Goal: Task Accomplishment & Management: Manage account settings

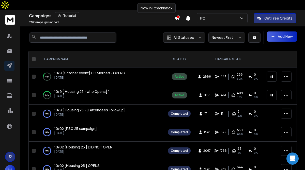
click at [179, 16] on icon at bounding box center [177, 18] width 4 height 4
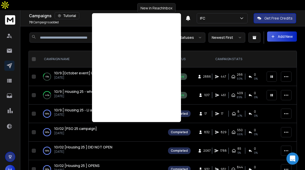
click at [179, 16] on icon at bounding box center [177, 18] width 4 height 4
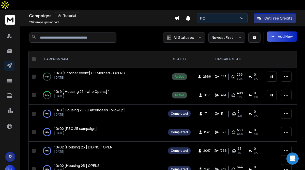
click at [224, 16] on div "IFC" at bounding box center [222, 18] width 44 height 5
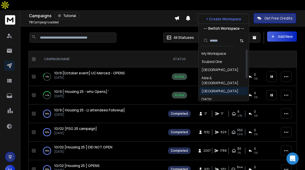
click at [214, 89] on div "[GEOGRAPHIC_DATA]" at bounding box center [220, 91] width 37 height 5
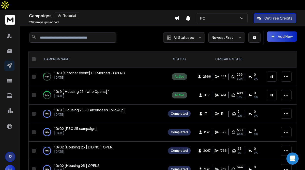
click at [155, 12] on div "Campaigns Tutorial" at bounding box center [101, 15] width 145 height 7
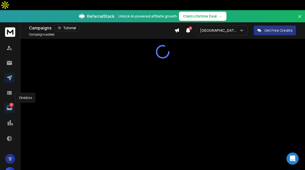
click at [10, 105] on icon at bounding box center [9, 108] width 6 height 6
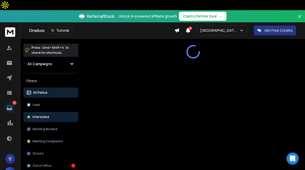
click at [47, 115] on p "Interested" at bounding box center [41, 117] width 17 height 4
click at [300, 14] on icon "Close banner" at bounding box center [300, 16] width 5 height 5
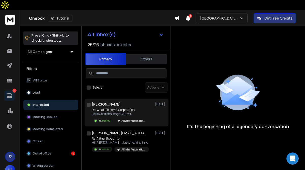
click at [128, 112] on p "Hello Good challenge Can you" at bounding box center [120, 114] width 57 height 4
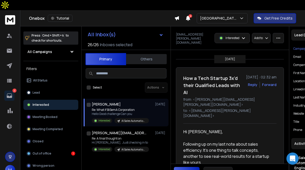
click at [220, 129] on div "Hi Semegne," at bounding box center [227, 135] width 89 height 12
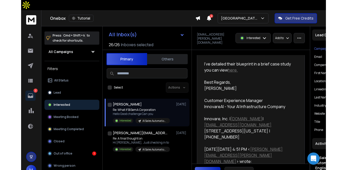
scroll to position [190, 0]
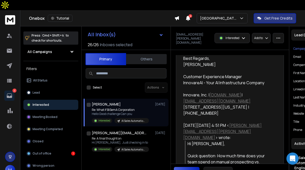
click at [116, 108] on p "Re: What if BiSemA Corporation" at bounding box center [120, 110] width 57 height 4
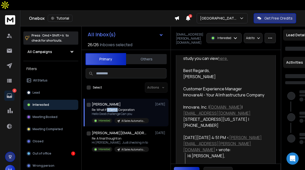
click at [116, 108] on p "Re: What if BiSemA Corporation" at bounding box center [120, 110] width 57 height 4
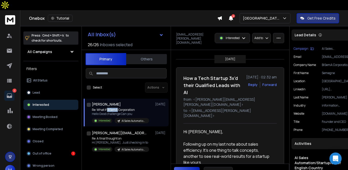
scroll to position [322, 0]
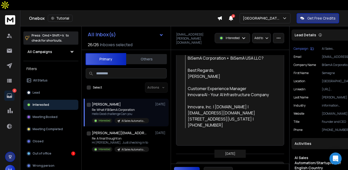
scroll to position [353, 0]
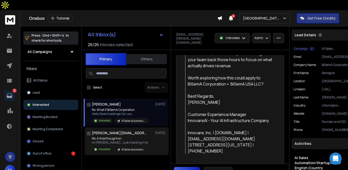
click at [133, 141] on p "Hi Murray, Just checking in to" at bounding box center [120, 143] width 57 height 4
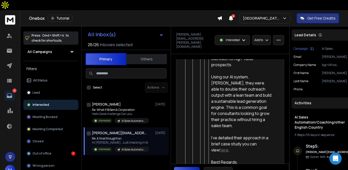
scroll to position [1263, 0]
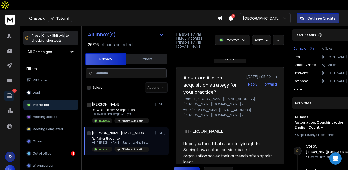
scroll to position [6266, 0]
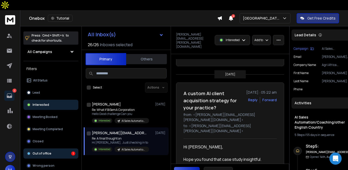
click at [45, 152] on p "Out of office" at bounding box center [42, 154] width 19 height 4
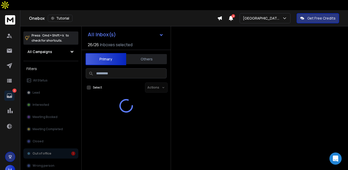
scroll to position [0, 0]
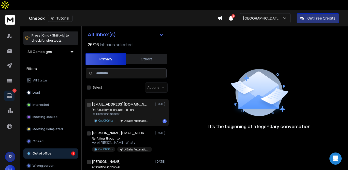
click at [127, 108] on p "Re: A custom client acquisition" at bounding box center [122, 110] width 60 height 4
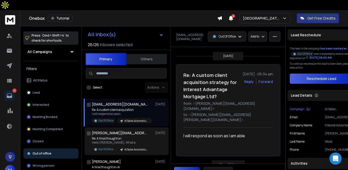
click at [124, 141] on p "Hello Jennifer Fleming, What a" at bounding box center [122, 143] width 60 height 4
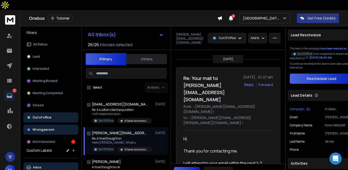
scroll to position [39, 0]
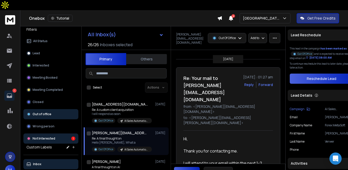
click at [45, 137] on p "Not Interested" at bounding box center [44, 139] width 23 height 4
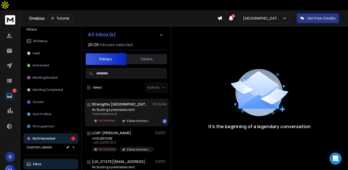
click at [131, 112] on p "I have asked you to" at bounding box center [122, 114] width 61 height 4
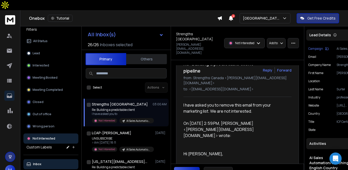
scroll to position [0, 0]
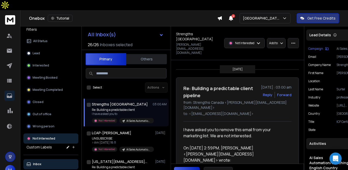
click at [278, 41] on p "Add to" at bounding box center [273, 43] width 9 height 4
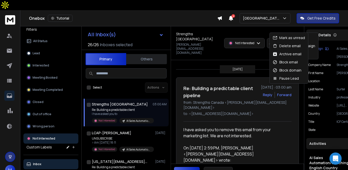
click at [296, 41] on icon "button" at bounding box center [293, 43] width 5 height 5
click at [289, 63] on div "Block email" at bounding box center [285, 62] width 25 height 5
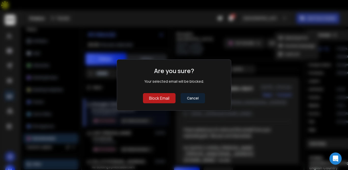
click at [167, 97] on button "Block Email" at bounding box center [159, 98] width 33 height 10
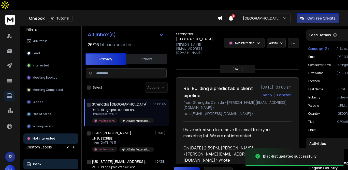
click at [263, 65] on div "Today" at bounding box center [237, 69] width 123 height 8
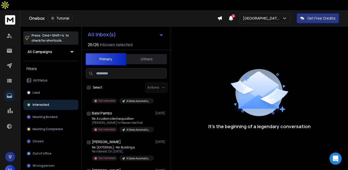
click at [38, 103] on div "Interested" at bounding box center [37, 105] width 23 height 5
